Goal: Task Accomplishment & Management: Use online tool/utility

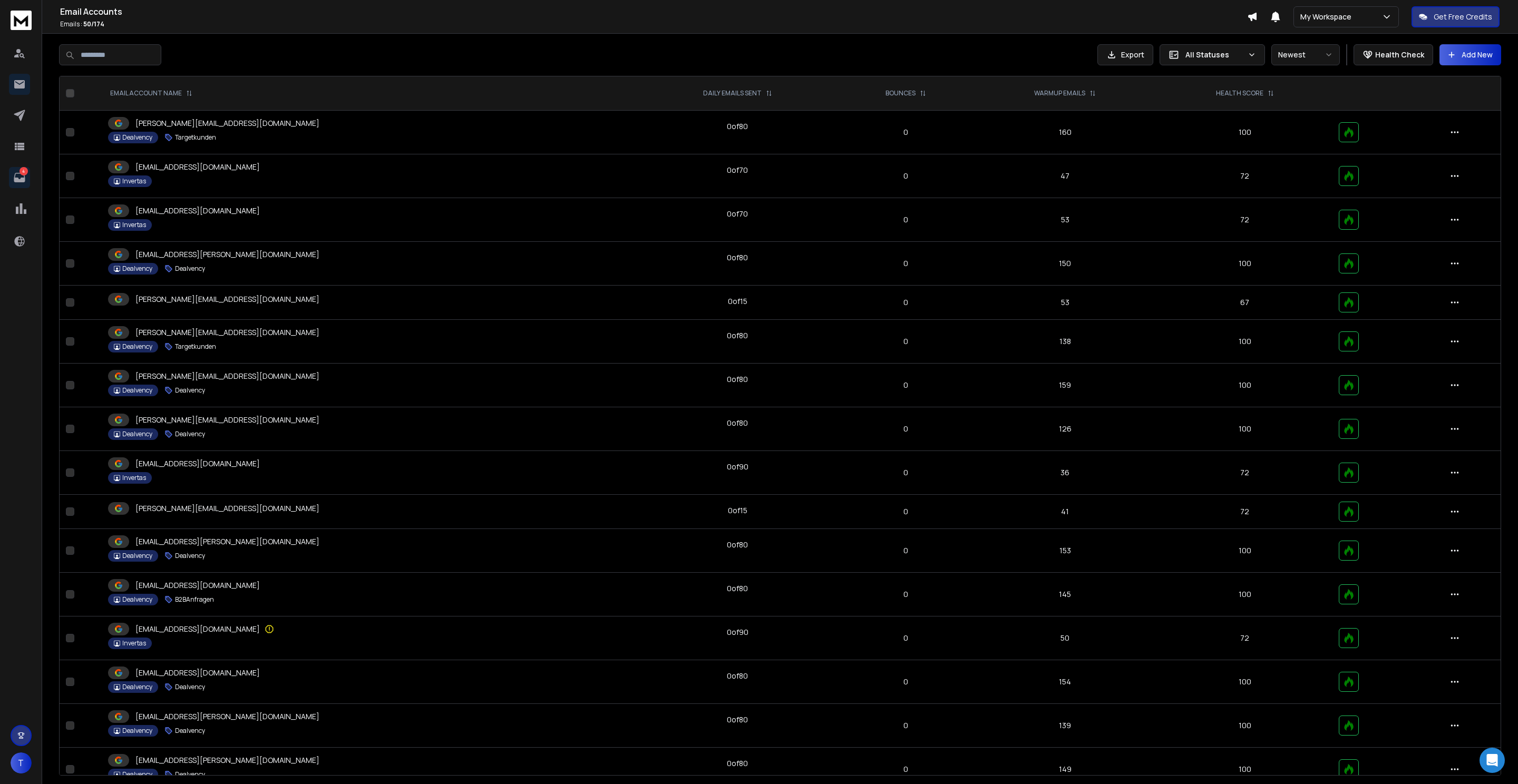
click at [25, 184] on icon at bounding box center [19, 177] width 12 height 12
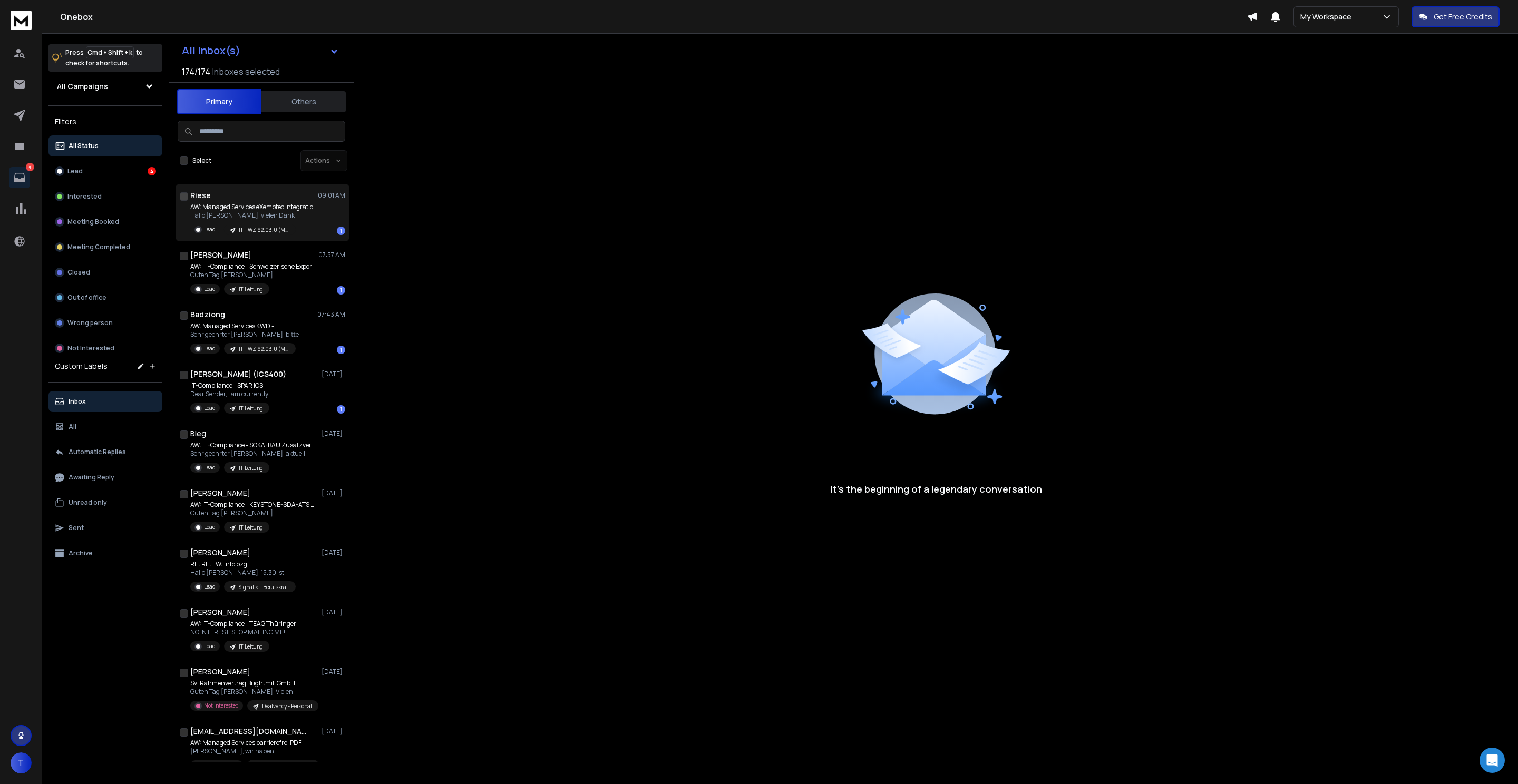
click at [264, 211] on p "Hallo [PERSON_NAME], vielen Dank" at bounding box center [254, 215] width 127 height 8
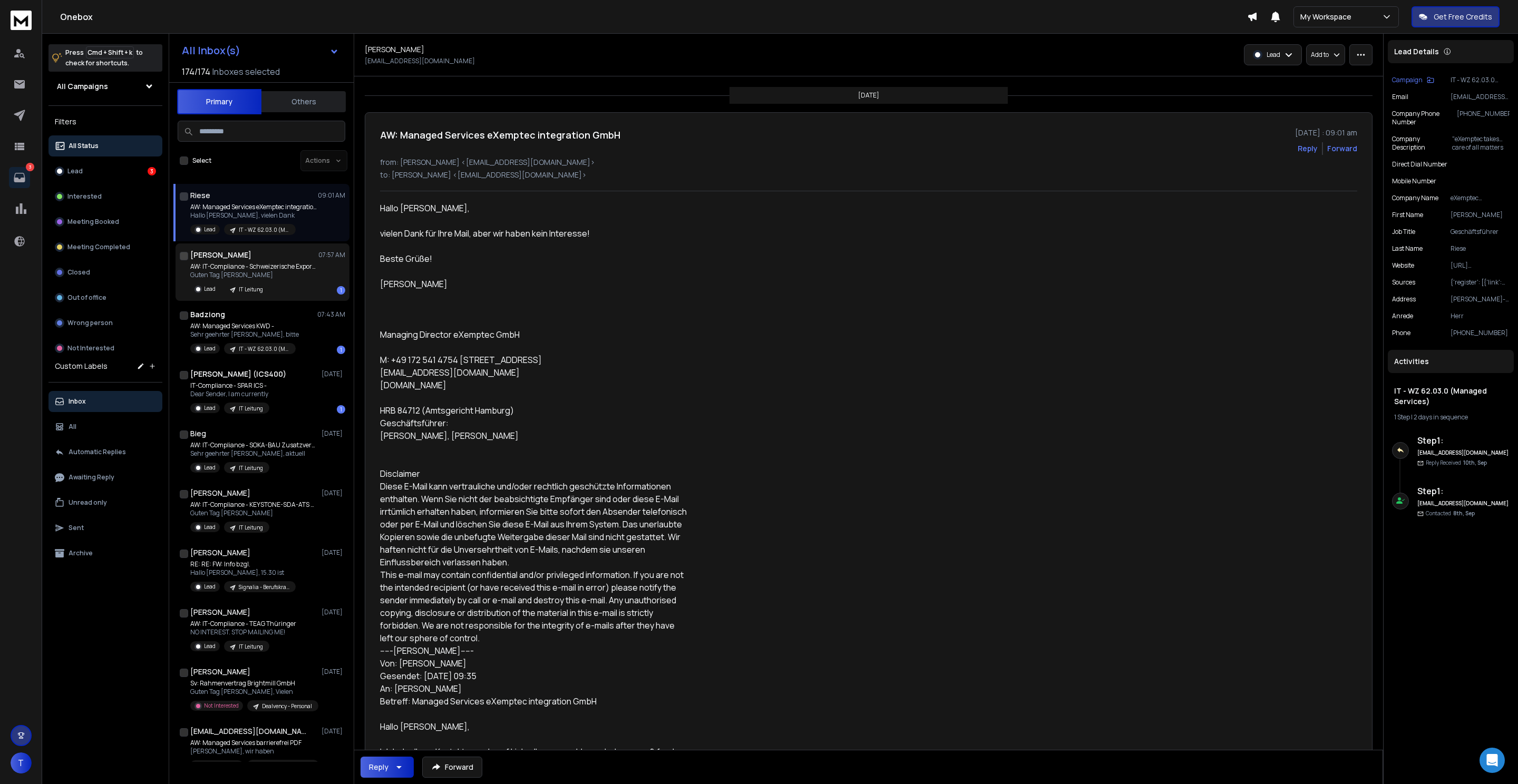
click at [285, 264] on p "AW: IT-Compliance - Schweizerische Exportrisikoversicherung" at bounding box center [254, 266] width 127 height 8
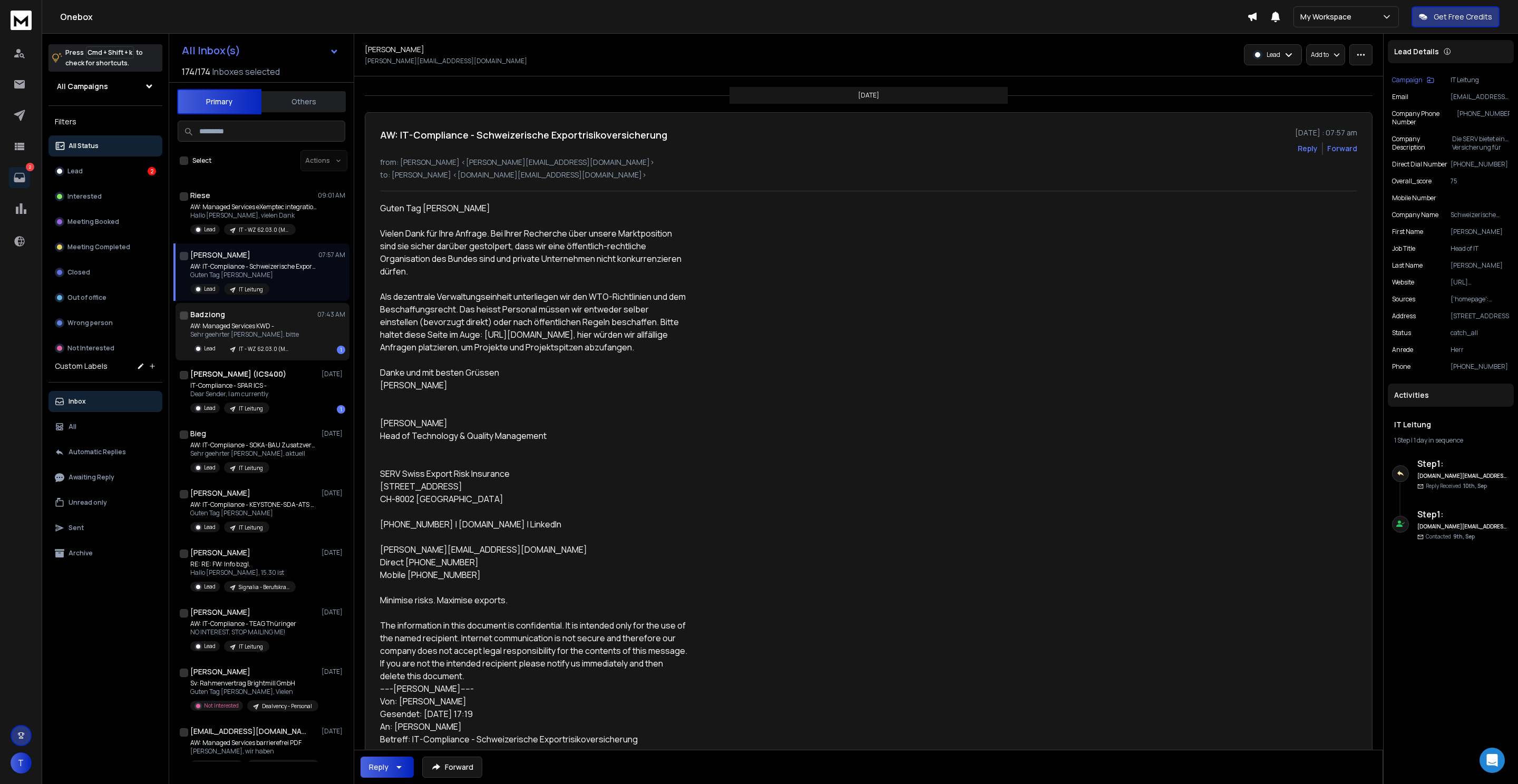
click at [326, 348] on div "AW: Managed Services KWD - Sehr geehrter [PERSON_NAME], bitte Lead IT - WZ 62.0…" at bounding box center [268, 338] width 155 height 32
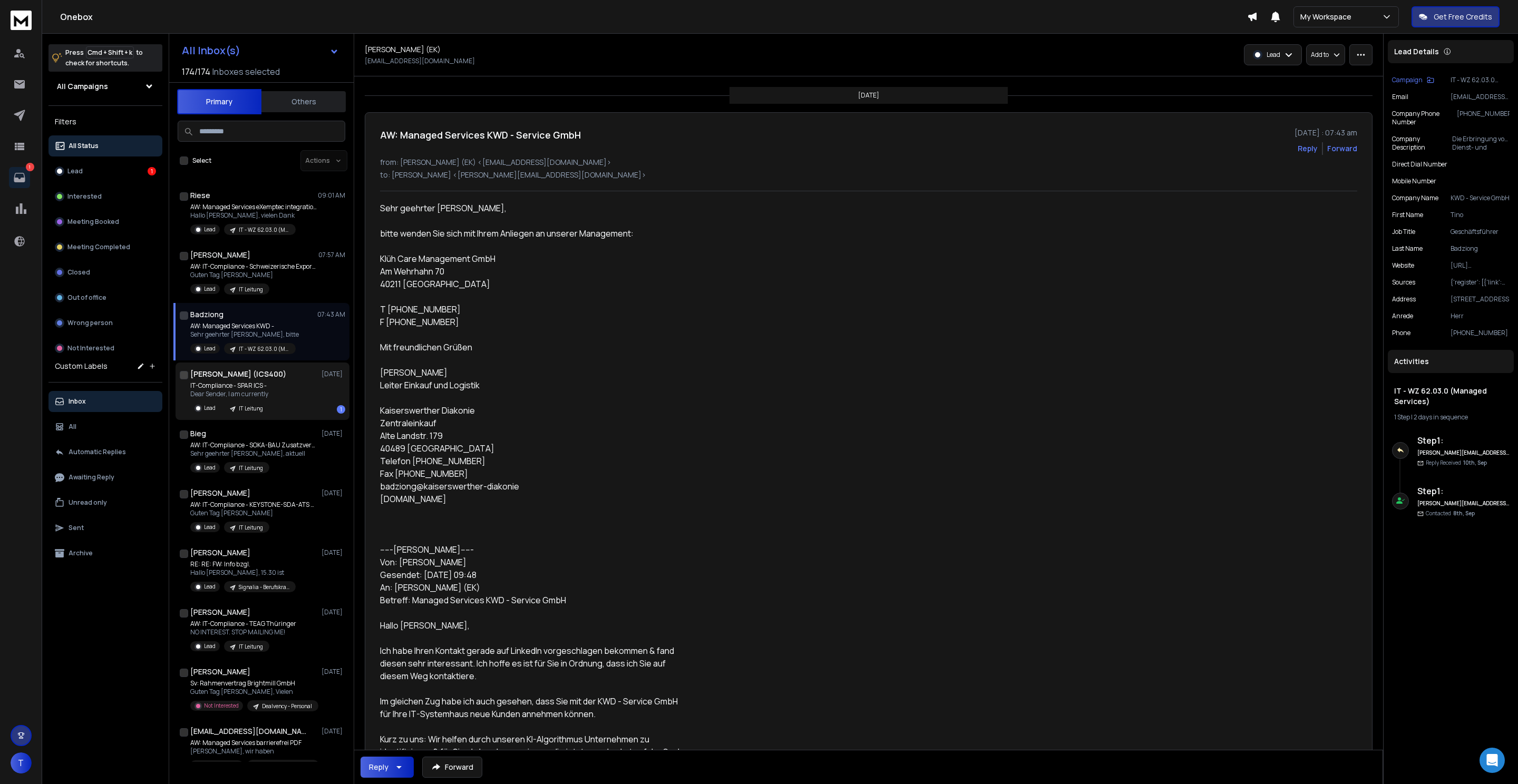
click at [305, 379] on div "[PERSON_NAME] (ICS400) [DATE]" at bounding box center [268, 374] width 155 height 11
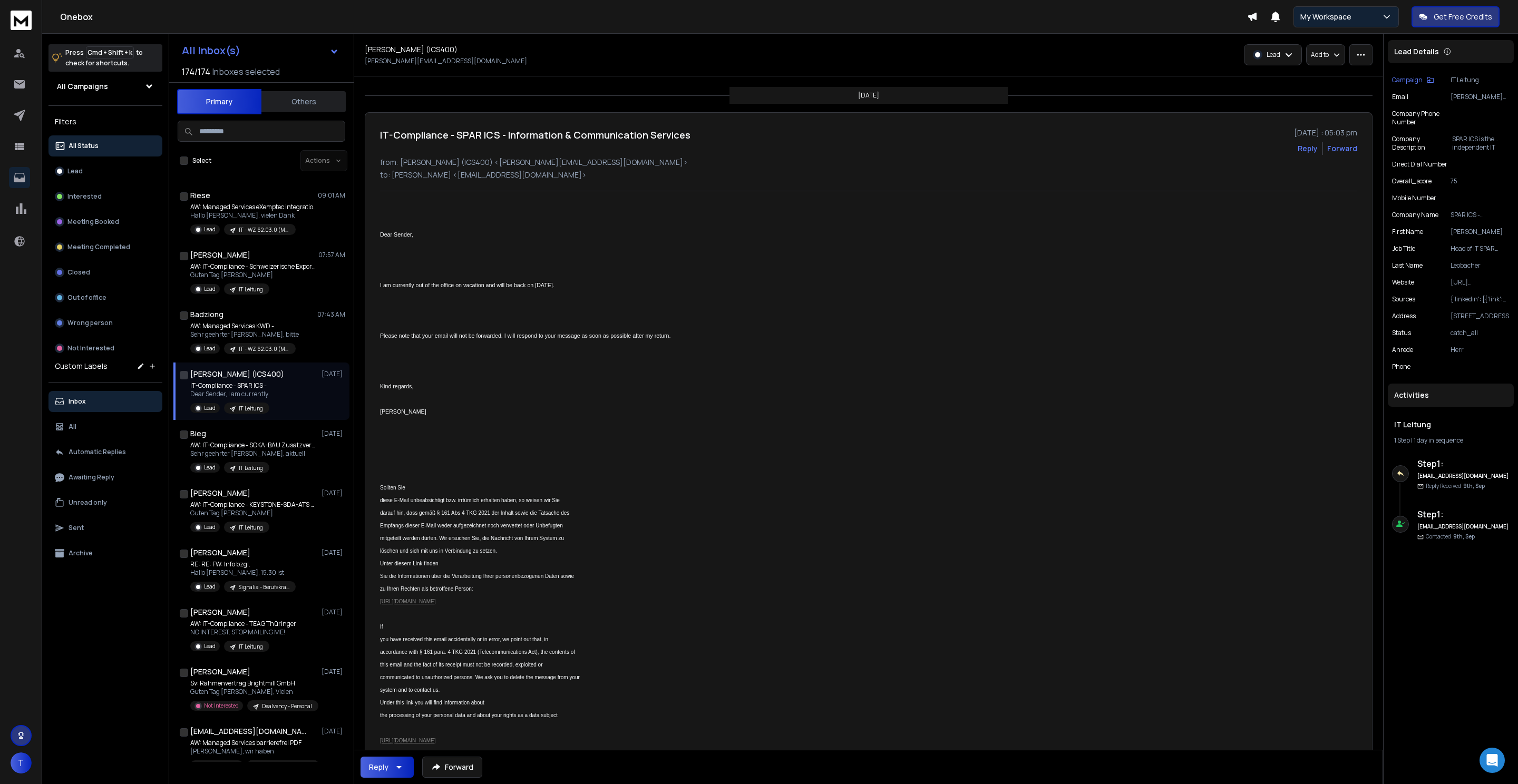
click at [1313, 26] on button "My Workspace" at bounding box center [1346, 16] width 105 height 21
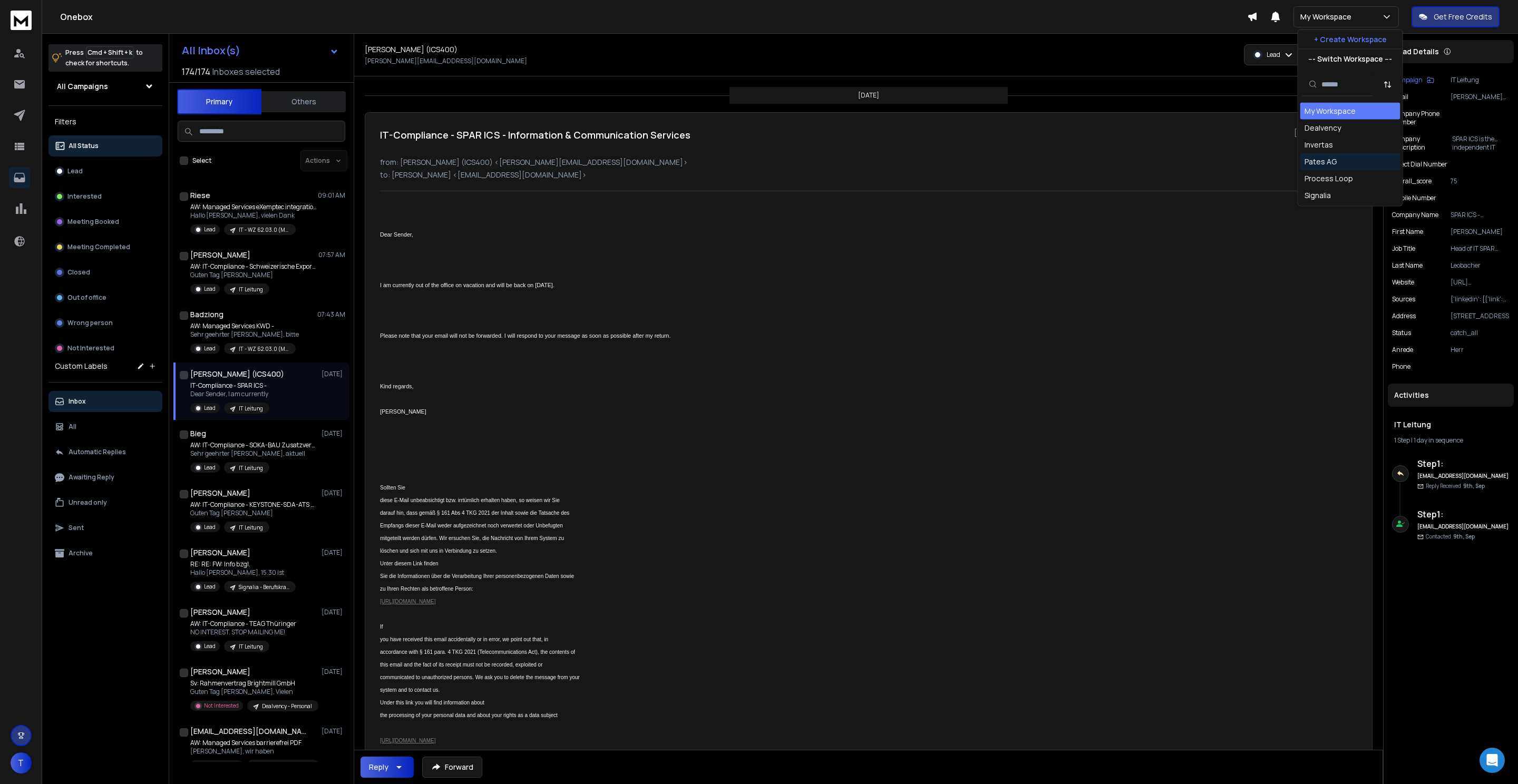
click at [1324, 165] on div "Pates AG" at bounding box center [1321, 162] width 32 height 11
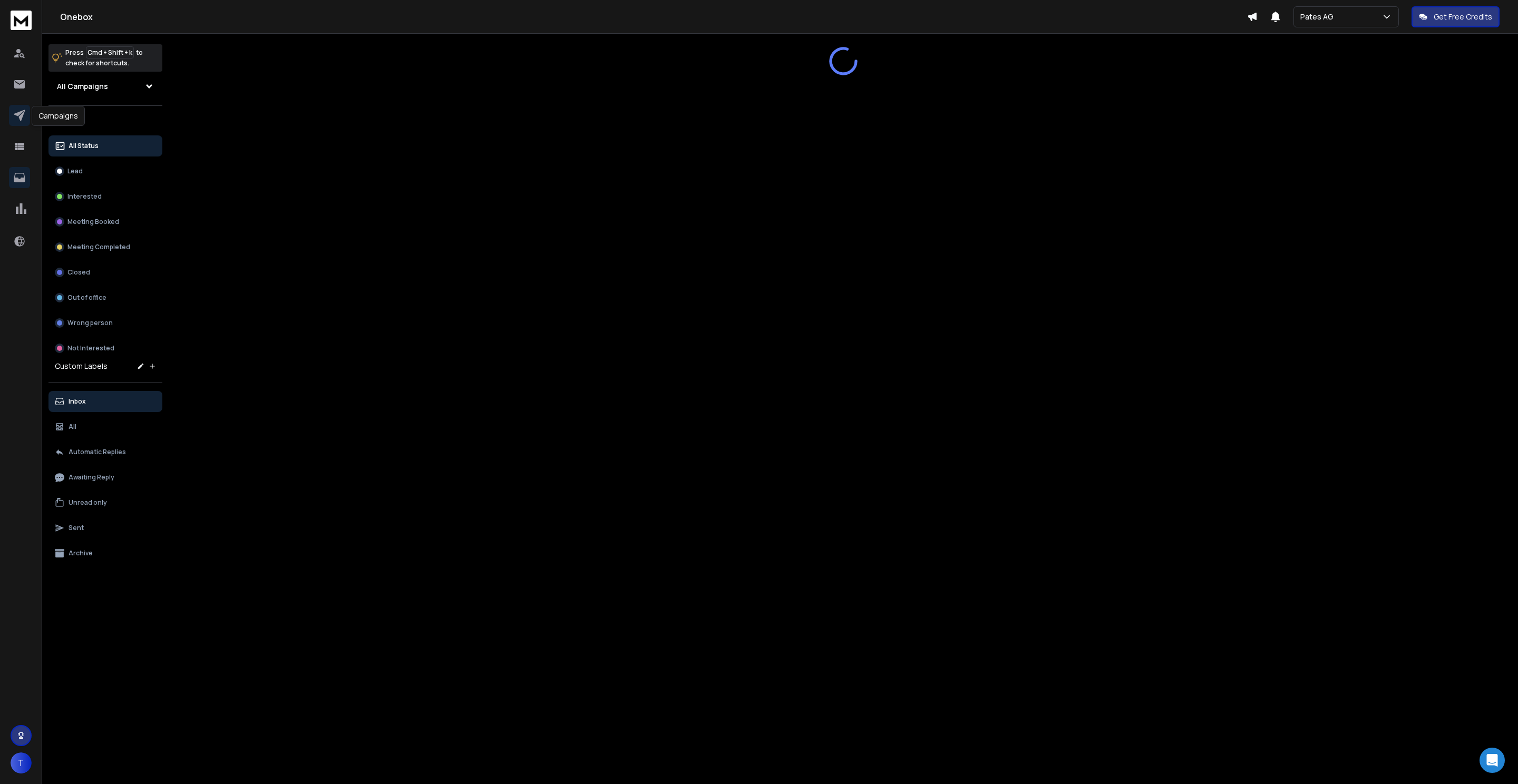
click at [16, 114] on icon at bounding box center [19, 115] width 11 height 11
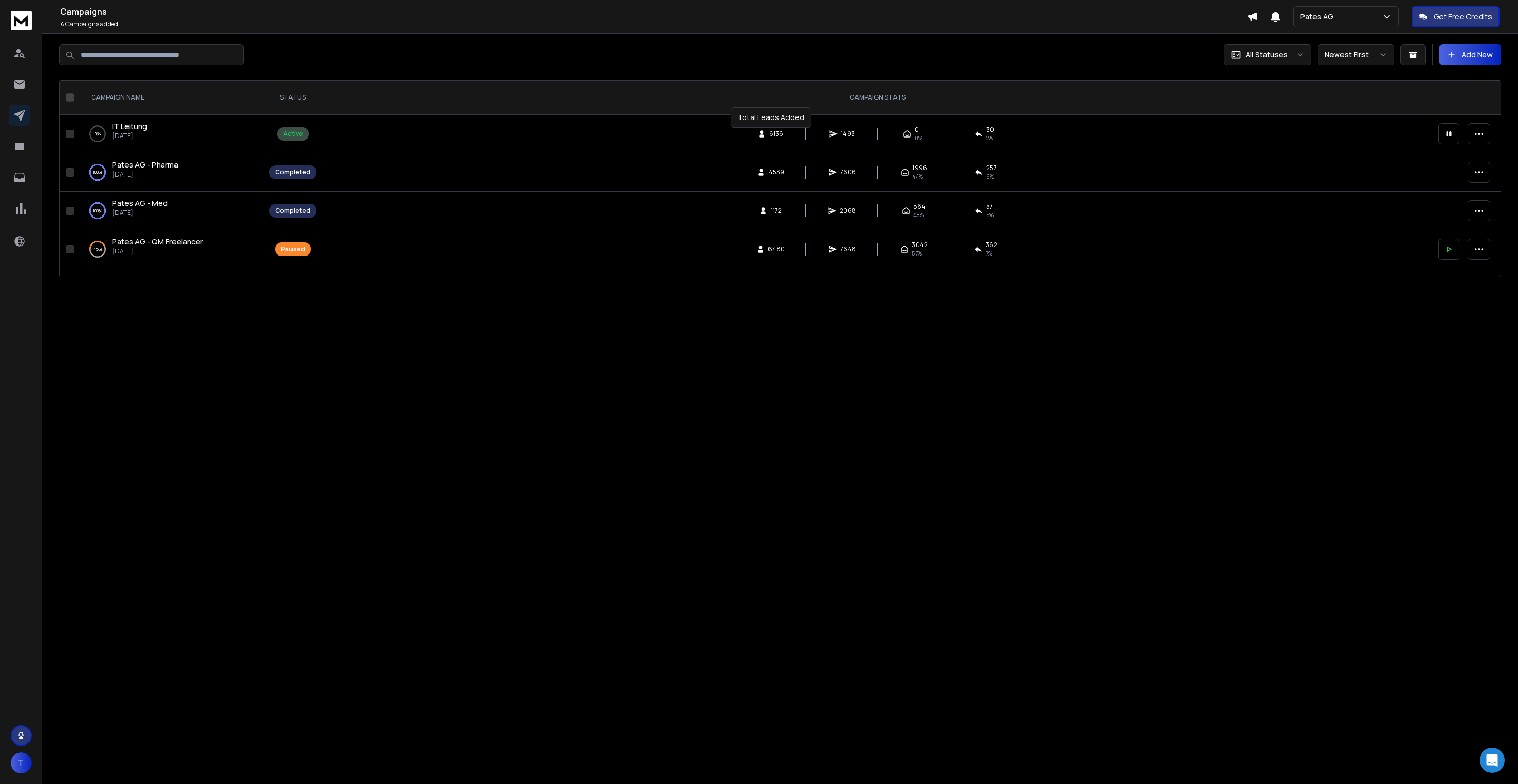
click at [707, 137] on div "6136 1493 0 0 % 30 2 %" at bounding box center [877, 134] width 1097 height 17
